Goal: Task Accomplishment & Management: Use online tool/utility

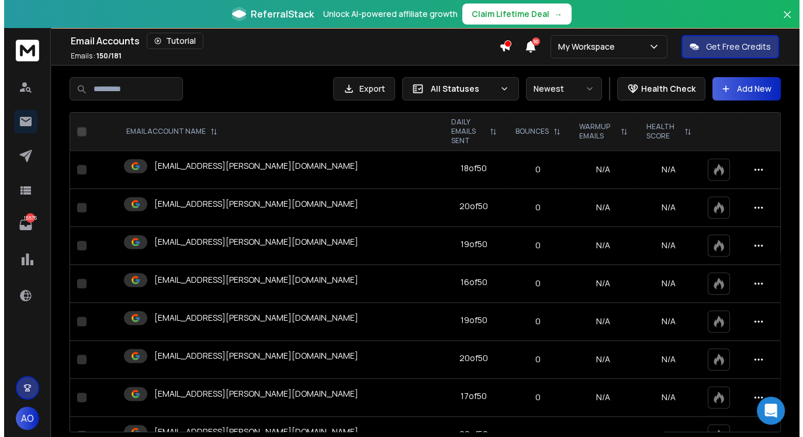
scroll to position [4077, 0]
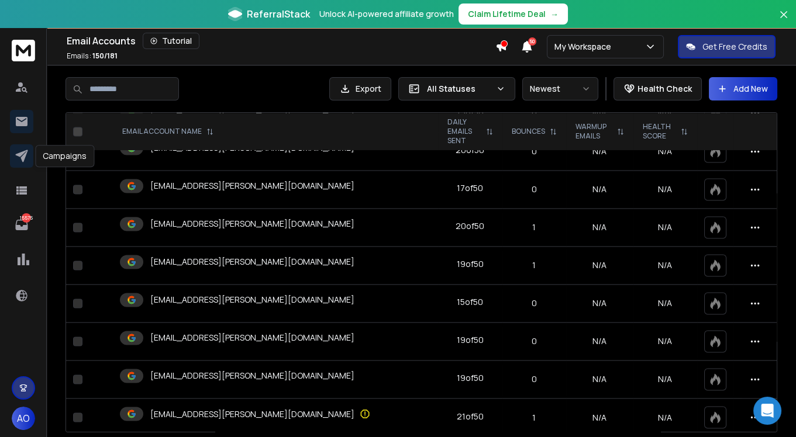
click at [20, 151] on icon at bounding box center [22, 156] width 14 height 14
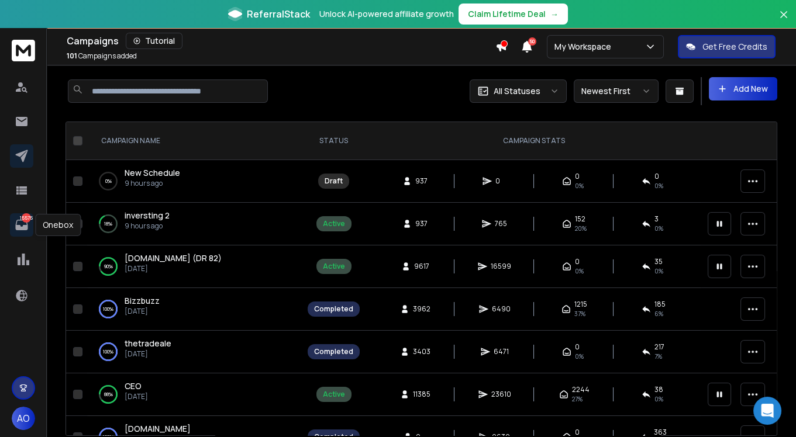
click at [18, 221] on icon at bounding box center [22, 225] width 14 height 14
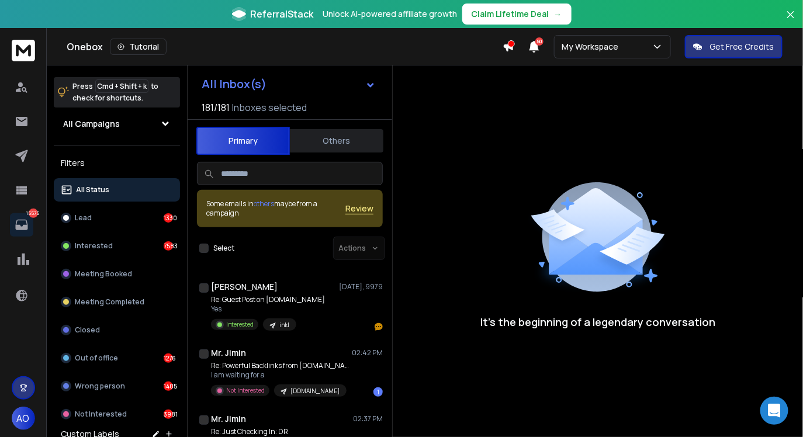
click at [337, 145] on button "Others" at bounding box center [337, 141] width 94 height 26
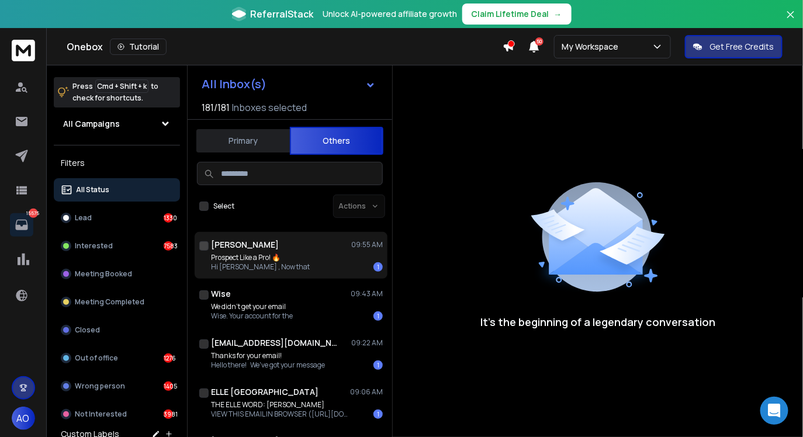
click at [309, 265] on div "Prospect Like a Pro! 🔥 Hi [PERSON_NAME] , Now that 1" at bounding box center [297, 262] width 172 height 19
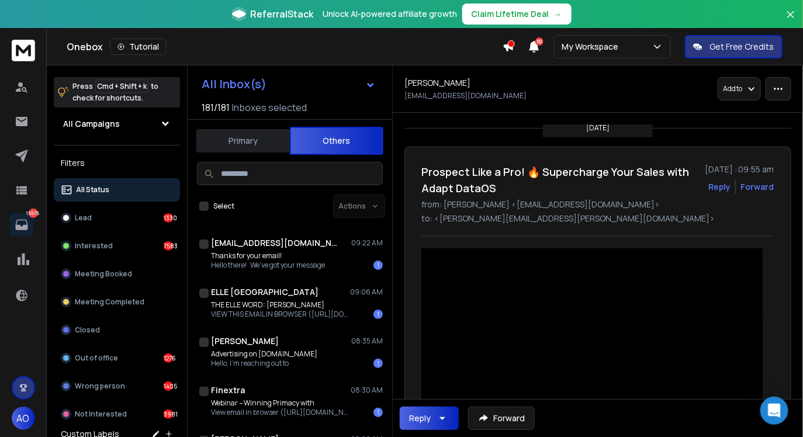
scroll to position [105, 0]
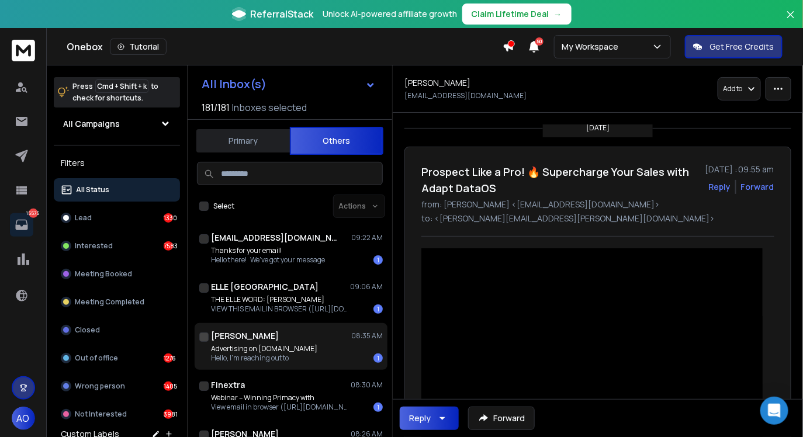
click at [319, 351] on div "Advertising on [DOMAIN_NAME] Hello, I’m reaching out to 1" at bounding box center [297, 353] width 172 height 19
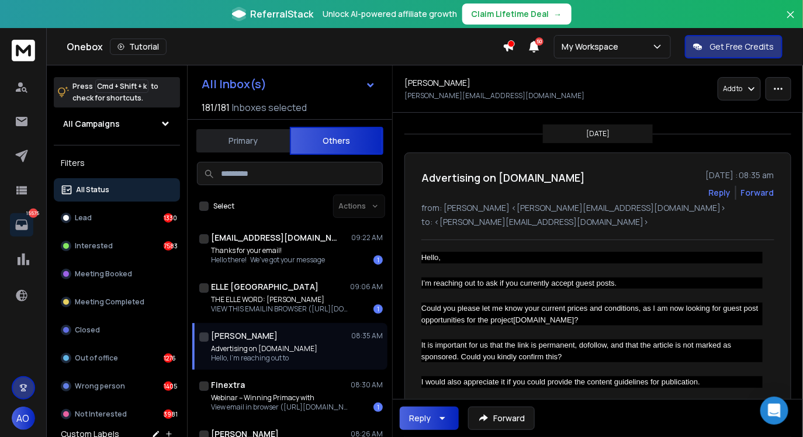
click at [554, 207] on p "from: [PERSON_NAME] <[PERSON_NAME][EMAIL_ADDRESS][DOMAIN_NAME]>" at bounding box center [597, 208] width 353 height 12
copy p "[DOMAIN_NAME]"
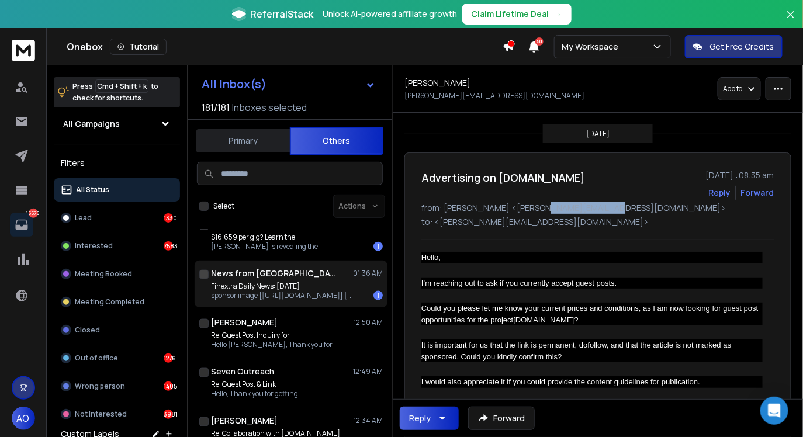
scroll to position [513, 0]
